Goal: Communication & Community: Answer question/provide support

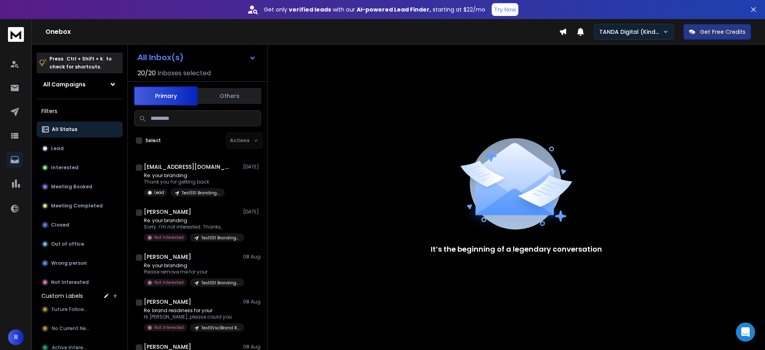
click at [629, 29] on p "TANDA Digital (Kind Studio)" at bounding box center [630, 32] width 63 height 8
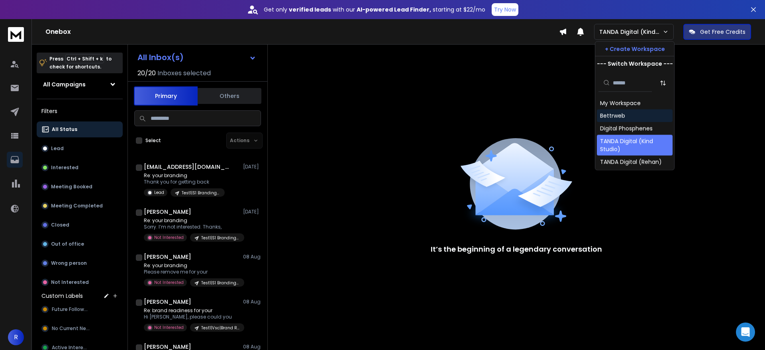
click at [629, 116] on div "Bettrweb" at bounding box center [634, 116] width 76 height 13
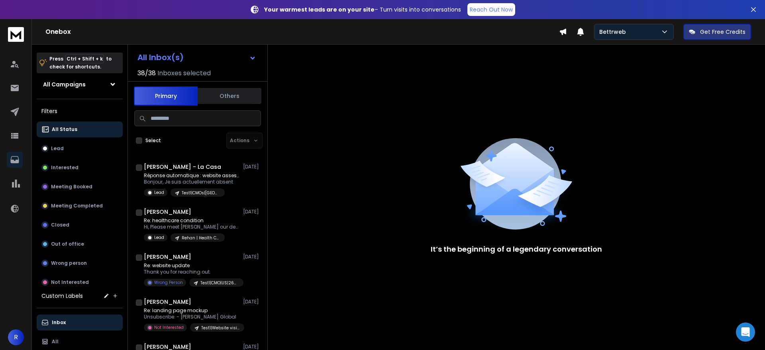
click at [630, 35] on button "Bettrweb" at bounding box center [634, 32] width 80 height 16
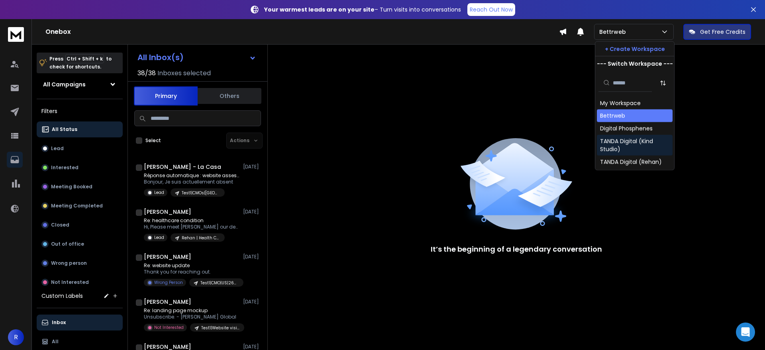
click at [631, 141] on div "TANDA Digital (Kind Studio)" at bounding box center [634, 145] width 69 height 16
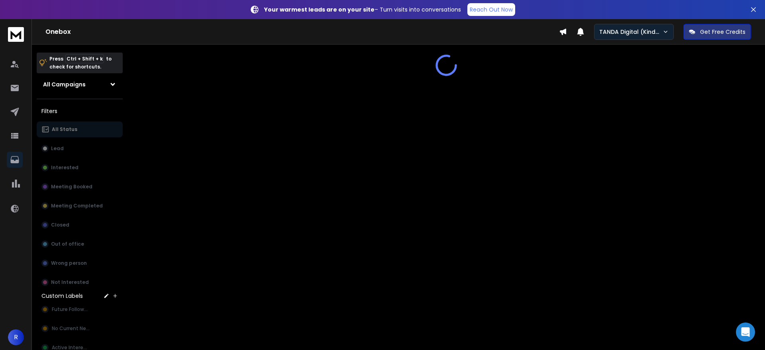
click at [635, 32] on p "TANDA Digital (Kind Studio)" at bounding box center [630, 32] width 63 height 8
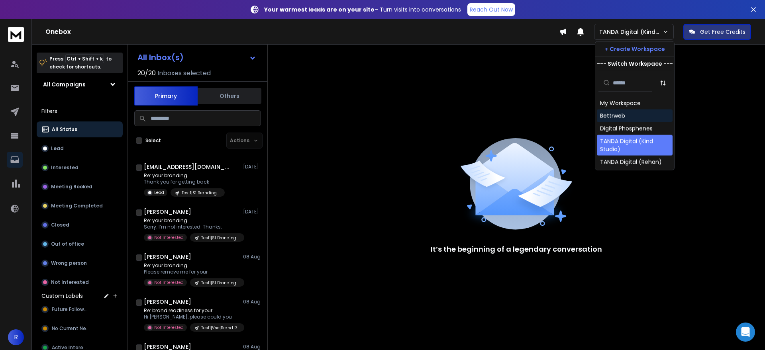
click at [628, 117] on div "Bettrweb" at bounding box center [634, 116] width 76 height 13
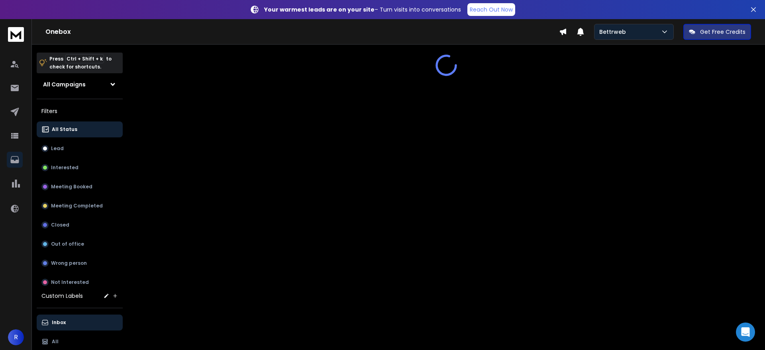
click at [640, 34] on div "Bettrweb" at bounding box center [633, 32] width 69 height 8
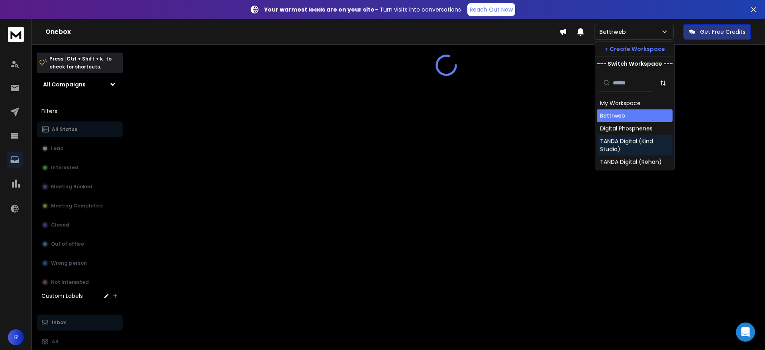
click at [624, 146] on div "TANDA Digital (Kind Studio)" at bounding box center [634, 145] width 69 height 16
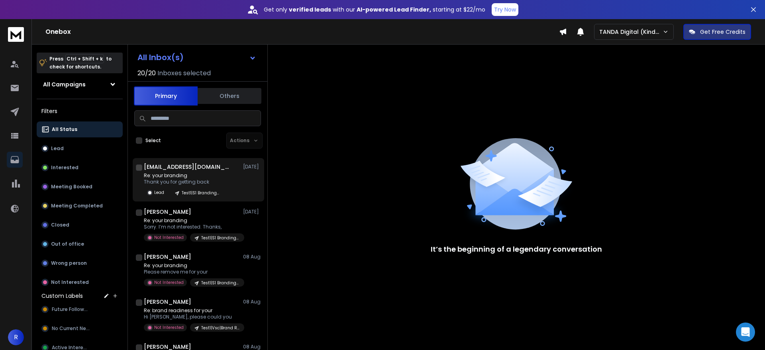
click at [216, 178] on p "Re: your branding" at bounding box center [184, 175] width 81 height 6
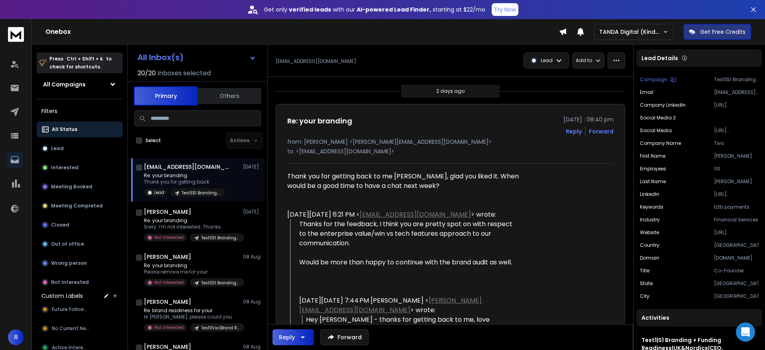
click at [301, 342] on icon "button" at bounding box center [303, 337] width 10 height 10
click at [289, 301] on p "Reply" at bounding box center [292, 301] width 15 height 8
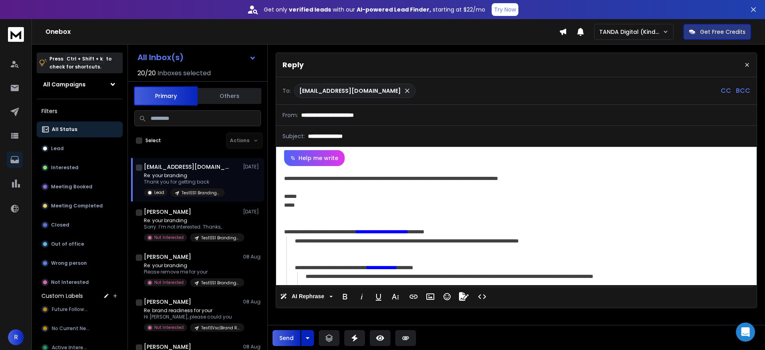
click at [448, 203] on div "**********" at bounding box center [511, 192] width 454 height 36
click at [287, 337] on button "Send" at bounding box center [286, 338] width 28 height 16
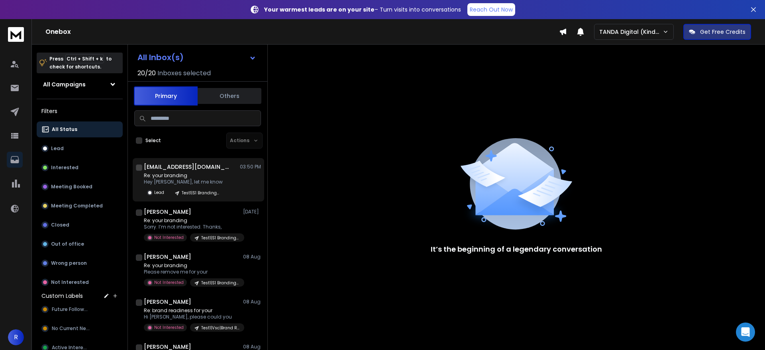
click at [203, 166] on div "amjelde@two.inc 03:50 PM" at bounding box center [202, 167] width 117 height 8
